Goal: Communication & Community: Answer question/provide support

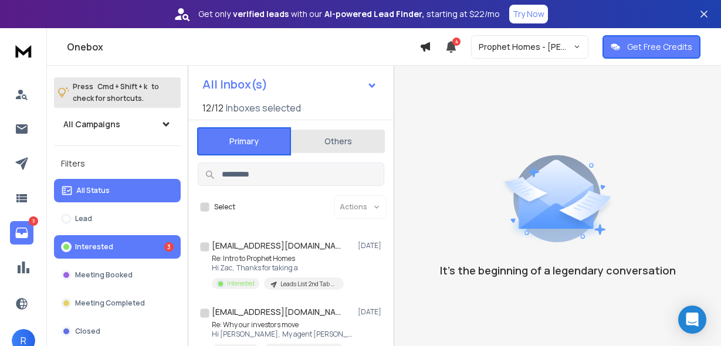
click at [136, 238] on button "Interested 3" at bounding box center [117, 246] width 127 height 23
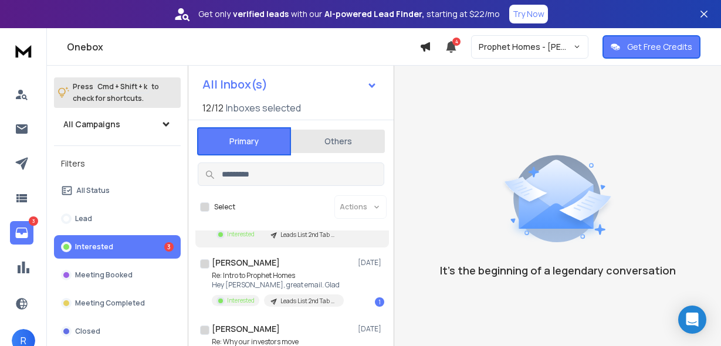
scroll to position [271, 0]
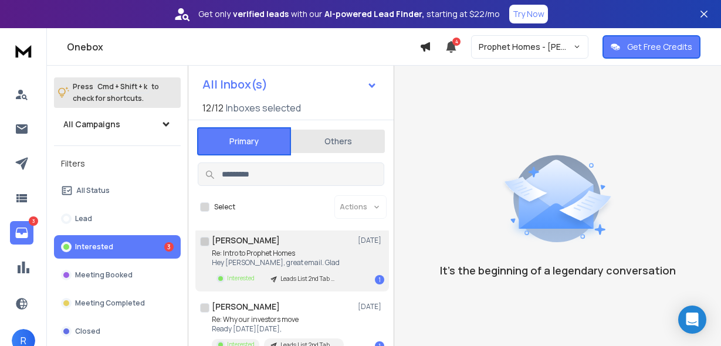
click at [325, 256] on p "Re: Intro to Prophet Homes" at bounding box center [278, 253] width 132 height 9
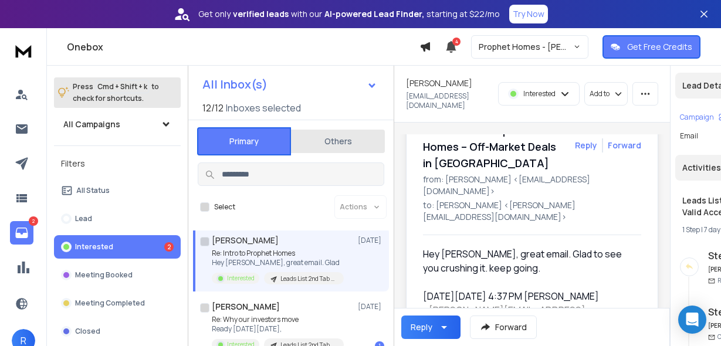
scroll to position [63, 0]
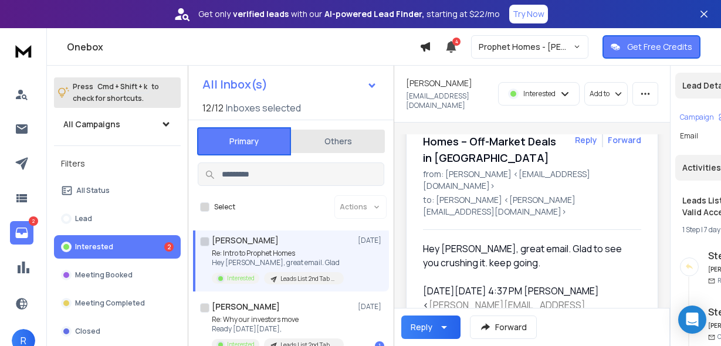
click at [422, 322] on div "Reply" at bounding box center [422, 328] width 22 height 12
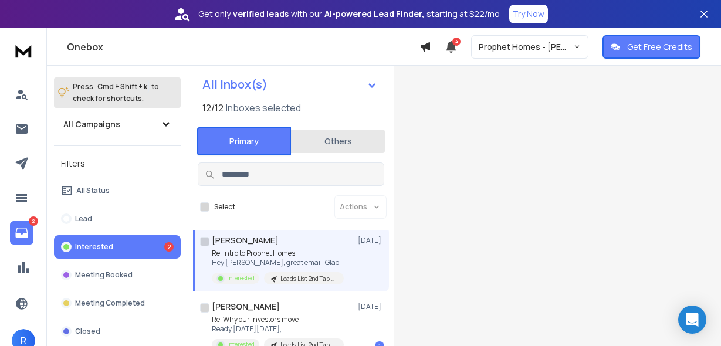
scroll to position [0, 0]
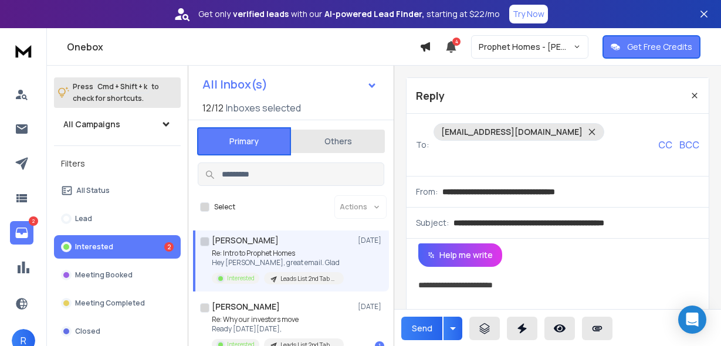
click at [414, 329] on button "Send" at bounding box center [421, 328] width 41 height 23
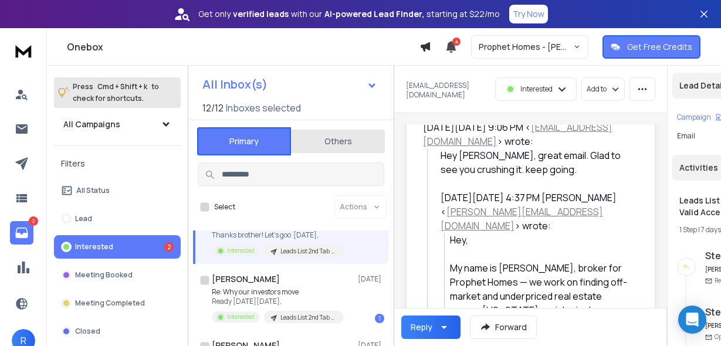
scroll to position [304, 0]
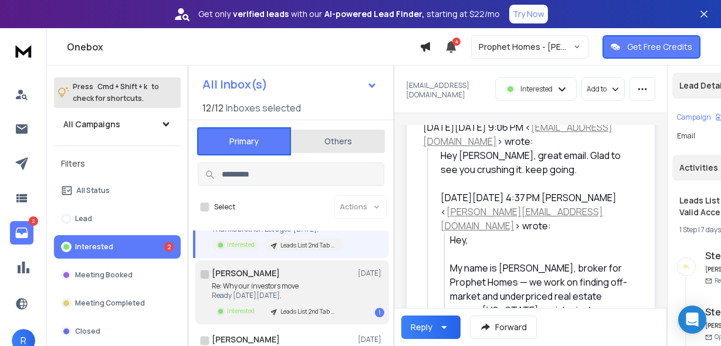
click at [284, 280] on div "[PERSON_NAME] [DATE] Re: Why our investors move Ready [DATE][DATE], Interested …" at bounding box center [298, 293] width 173 height 50
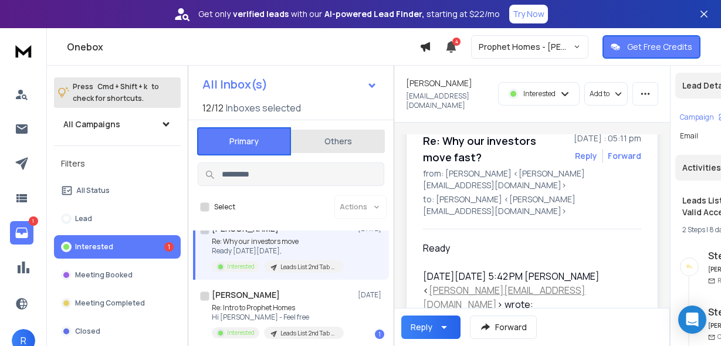
scroll to position [342, 0]
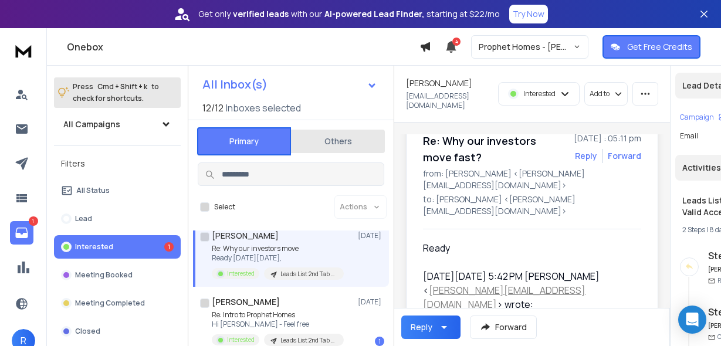
click at [425, 326] on div "Reply" at bounding box center [422, 328] width 22 height 12
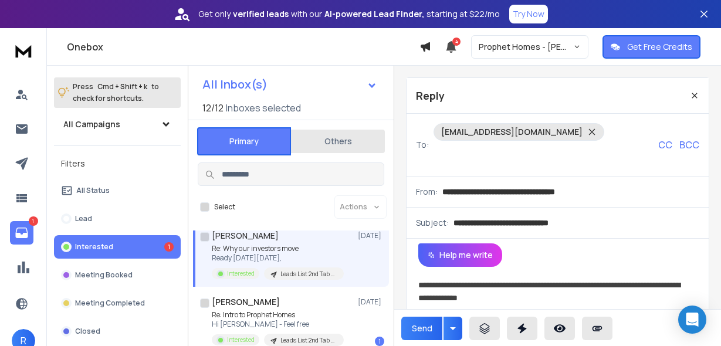
scroll to position [36, 0]
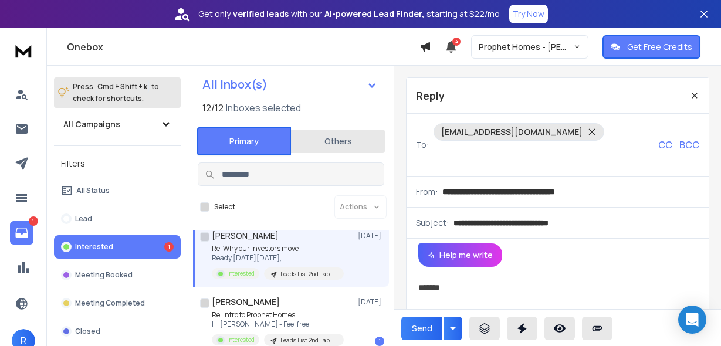
click at [416, 330] on button "Send" at bounding box center [421, 328] width 41 height 23
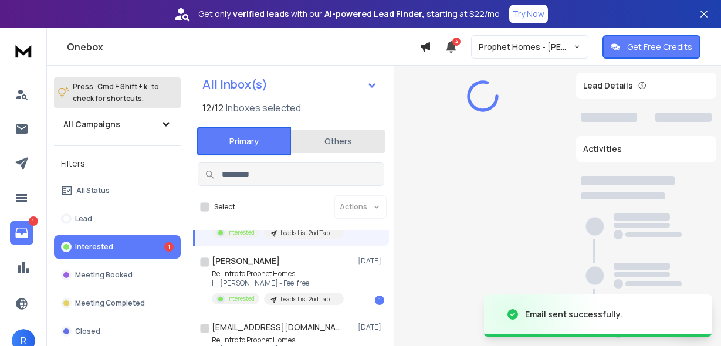
scroll to position [387, 0]
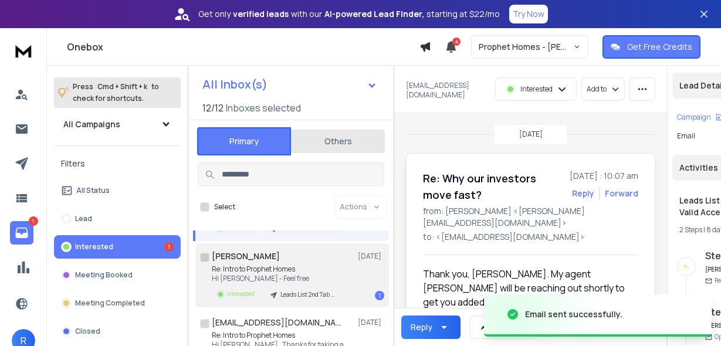
click at [315, 272] on p "Re: Intro to Prophet Homes" at bounding box center [278, 269] width 132 height 9
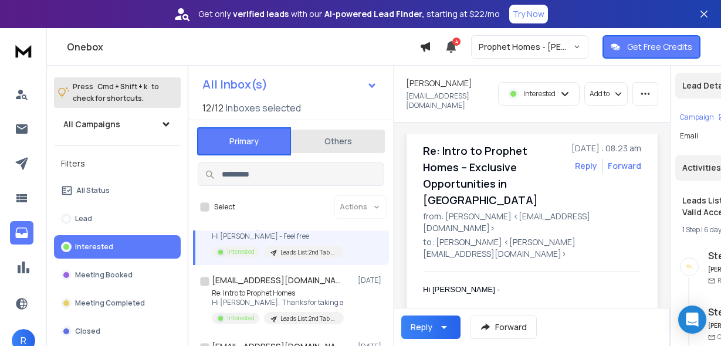
scroll to position [429, 0]
click at [420, 327] on div "Reply" at bounding box center [422, 328] width 22 height 12
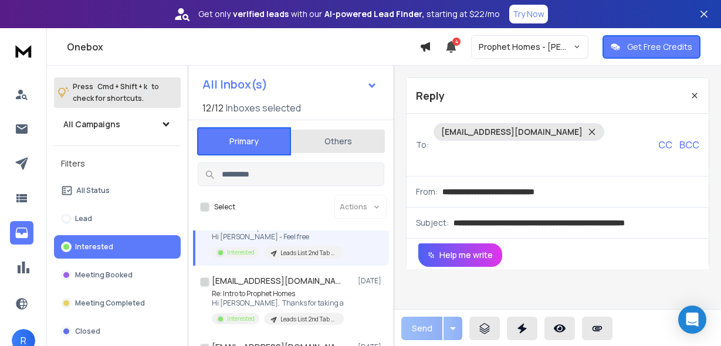
scroll to position [0, 0]
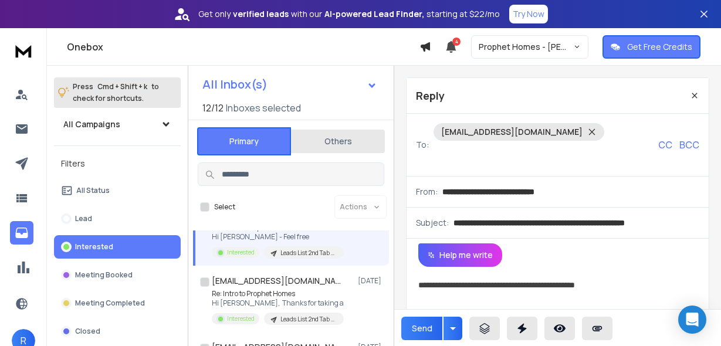
click at [496, 285] on div "**********" at bounding box center [551, 285] width 266 height 13
click at [603, 296] on div "**********" at bounding box center [551, 292] width 266 height 26
click at [424, 326] on button "Send" at bounding box center [421, 328] width 41 height 23
